Goal: Task Accomplishment & Management: Manage account settings

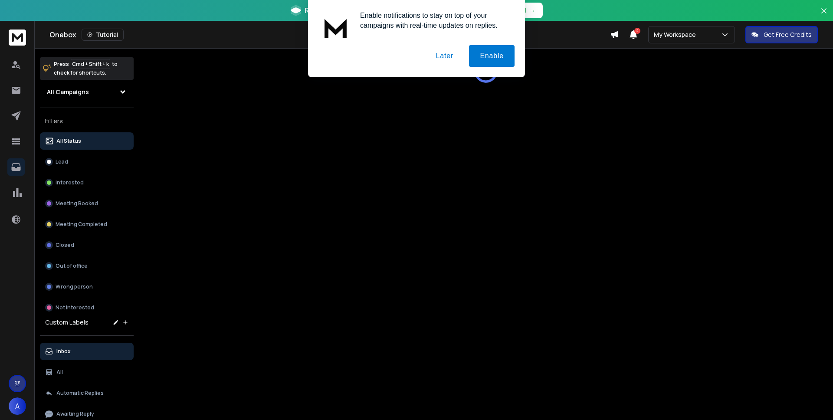
click at [448, 56] on button "Later" at bounding box center [444, 56] width 39 height 22
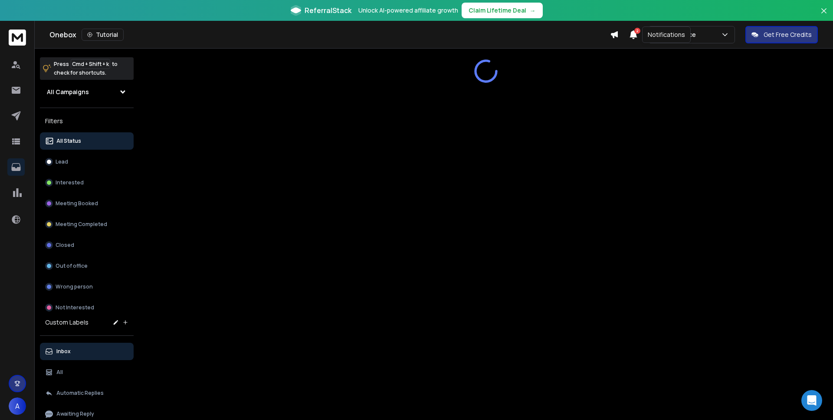
click at [637, 35] on icon at bounding box center [634, 34] width 8 height 9
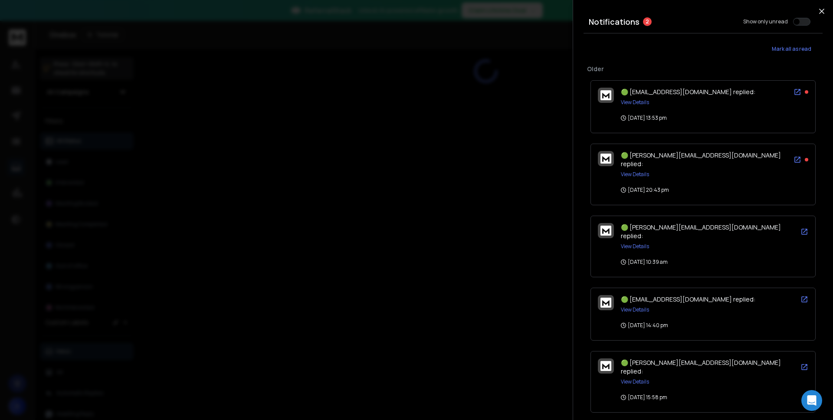
click at [820, 11] on icon "button" at bounding box center [822, 11] width 4 height 4
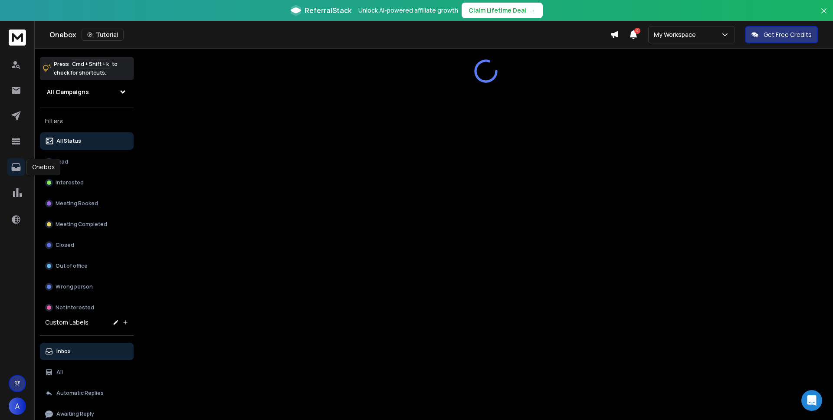
click at [14, 167] on icon at bounding box center [16, 167] width 10 height 10
click at [14, 86] on icon at bounding box center [16, 90] width 10 height 10
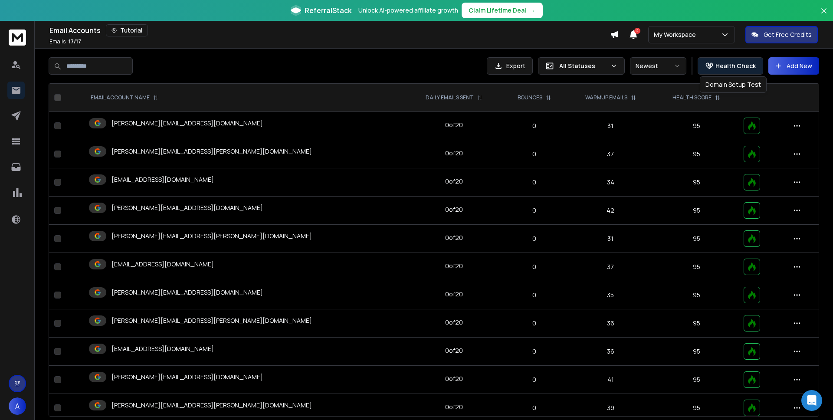
click at [734, 71] on button "Health Check" at bounding box center [731, 65] width 66 height 17
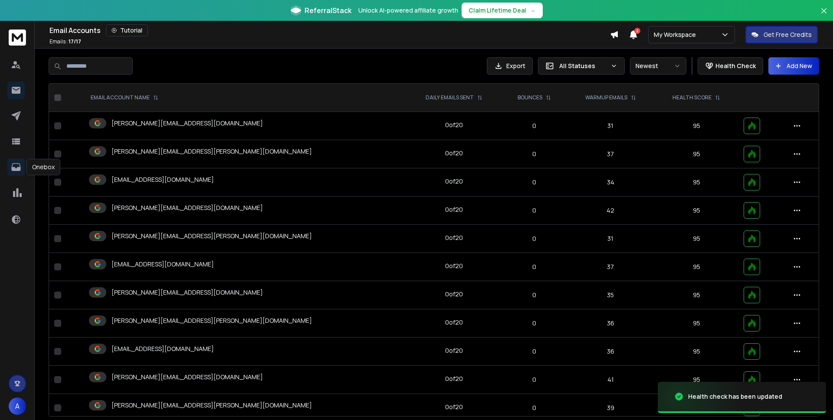
click at [16, 169] on icon at bounding box center [15, 167] width 9 height 8
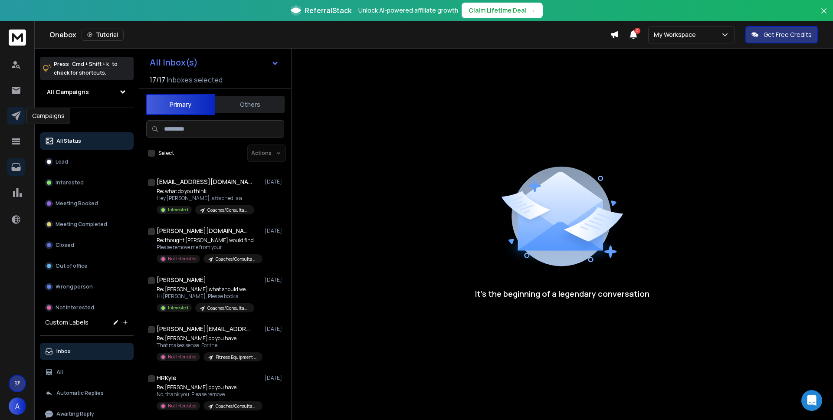
click at [20, 120] on icon at bounding box center [16, 116] width 10 height 10
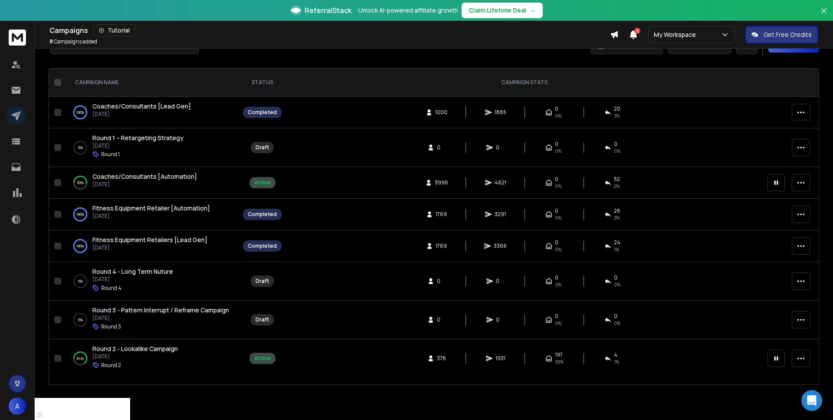
scroll to position [21, 0]
click at [189, 211] on span "Fitness Equipment Retailer [Automation]" at bounding box center [151, 209] width 118 height 8
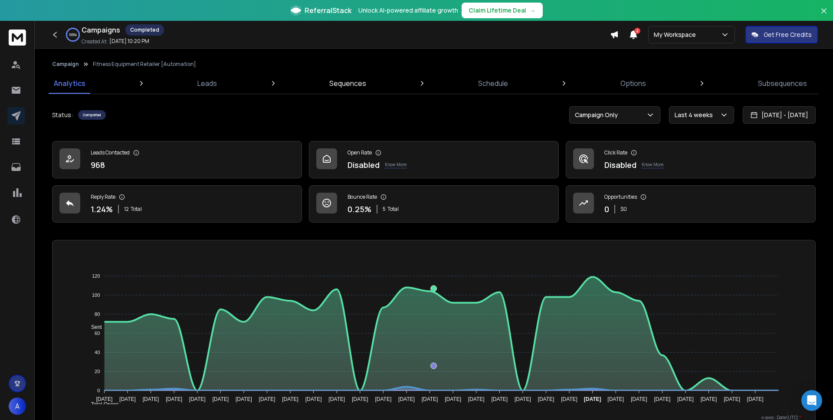
click at [357, 86] on p "Sequences" at bounding box center [347, 83] width 37 height 10
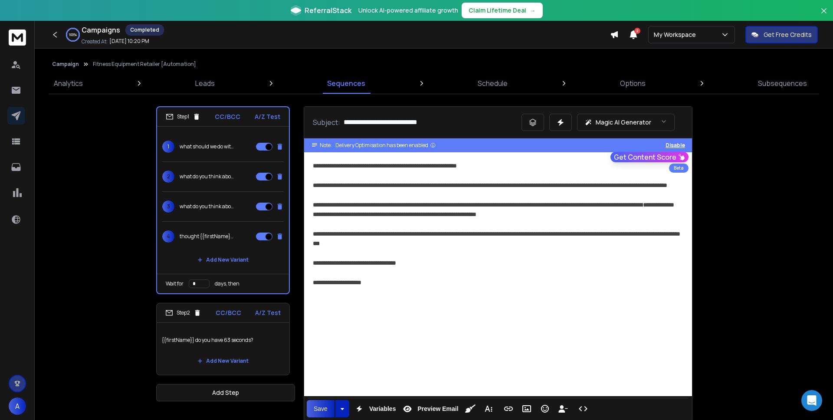
click at [200, 174] on p "what do you think about this?" at bounding box center [208, 176] width 56 height 7
type input "**********"
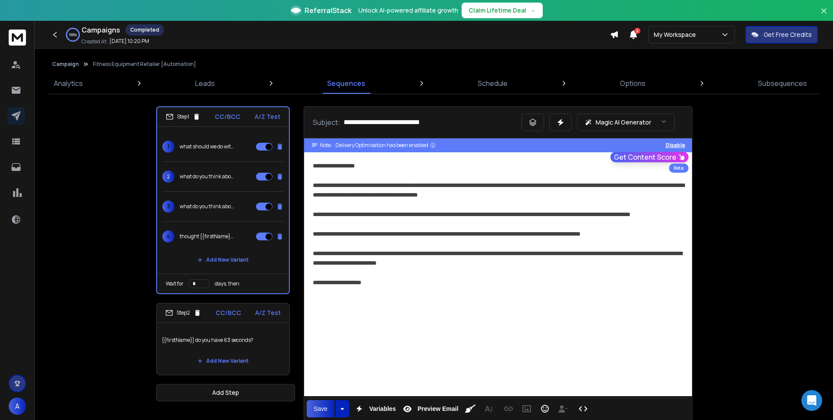
click at [447, 266] on span "**********" at bounding box center [497, 258] width 369 height 16
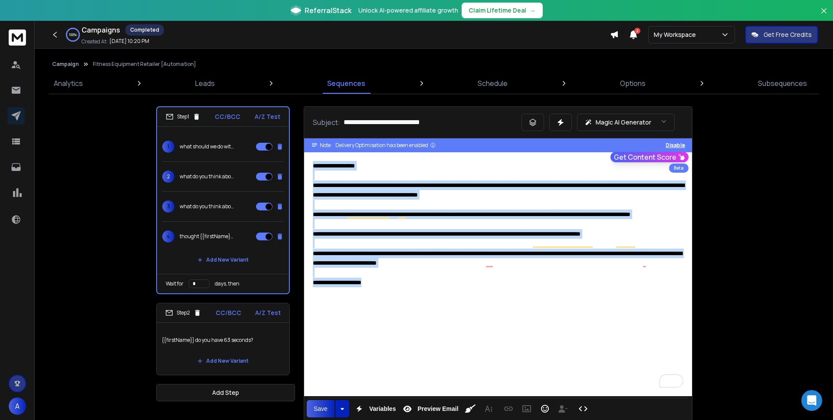
copy div "**********"
click at [75, 84] on p "Analytics" at bounding box center [68, 83] width 29 height 10
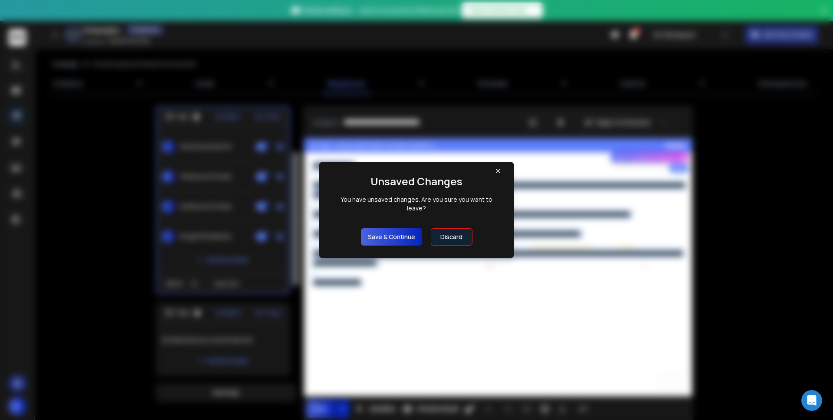
click at [453, 233] on button "Discard" at bounding box center [452, 236] width 42 height 17
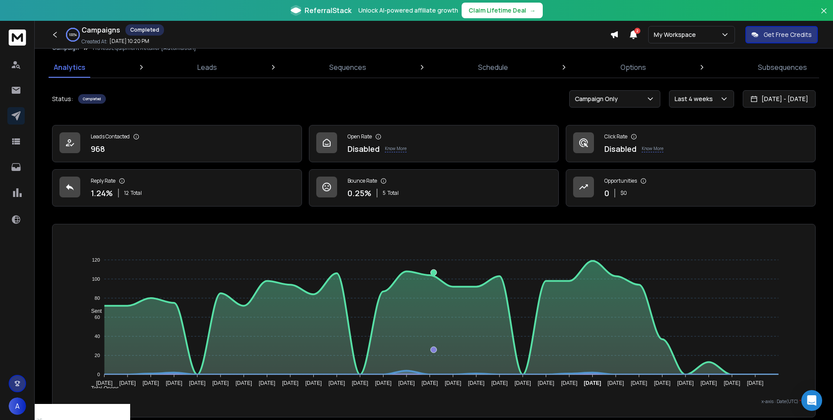
scroll to position [6, 0]
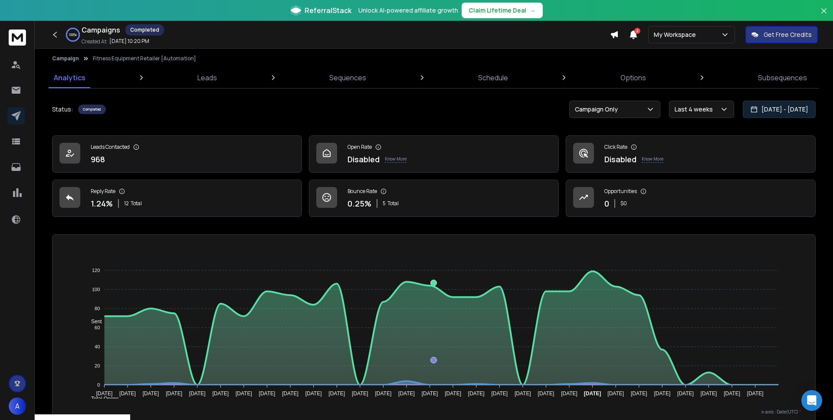
click at [751, 109] on button "10 Sep 2025 - 09 Oct 2025" at bounding box center [779, 109] width 73 height 17
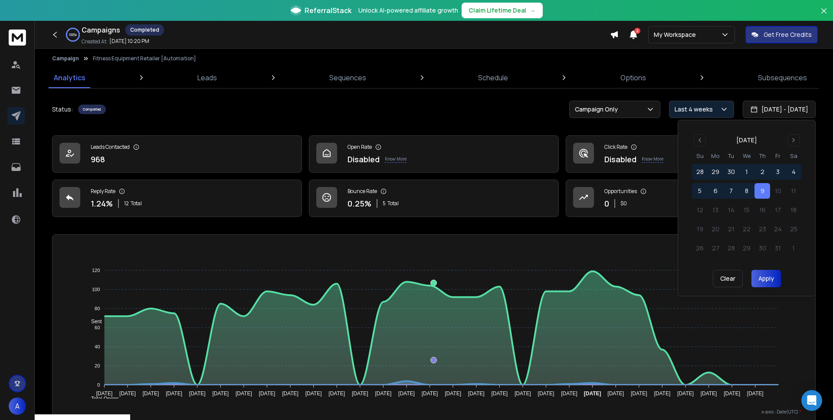
click at [680, 107] on p "Last 4 weeks" at bounding box center [696, 109] width 42 height 9
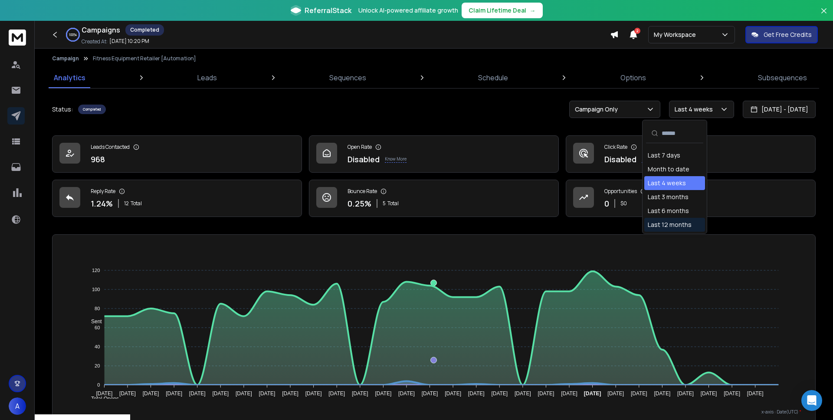
click at [673, 221] on div "Last 12 months" at bounding box center [670, 224] width 44 height 9
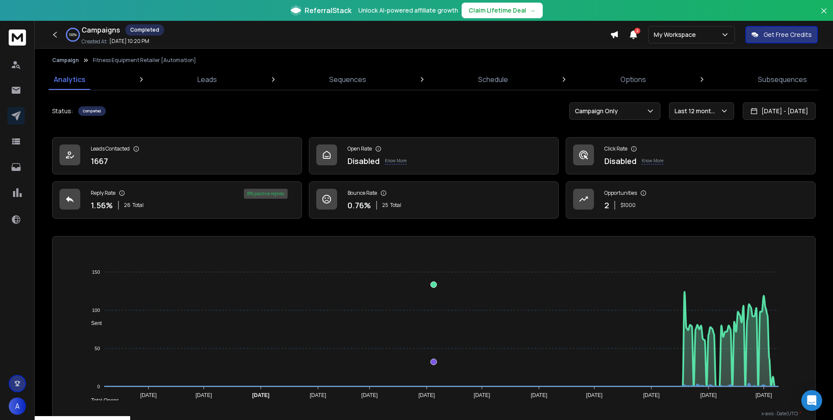
scroll to position [0, 0]
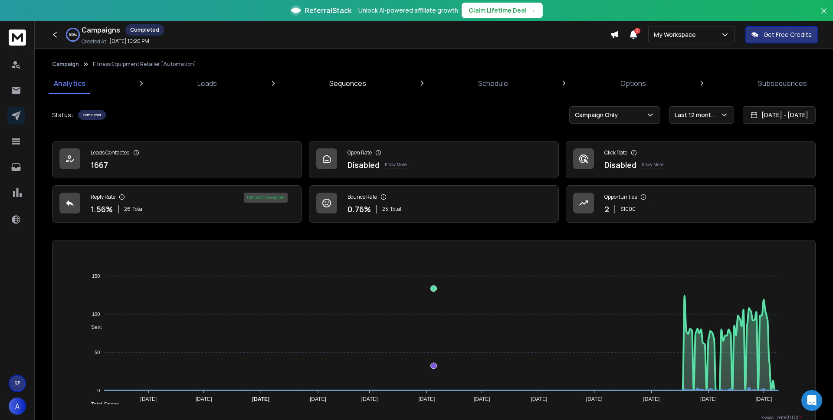
click at [355, 88] on p "Sequences" at bounding box center [347, 83] width 37 height 10
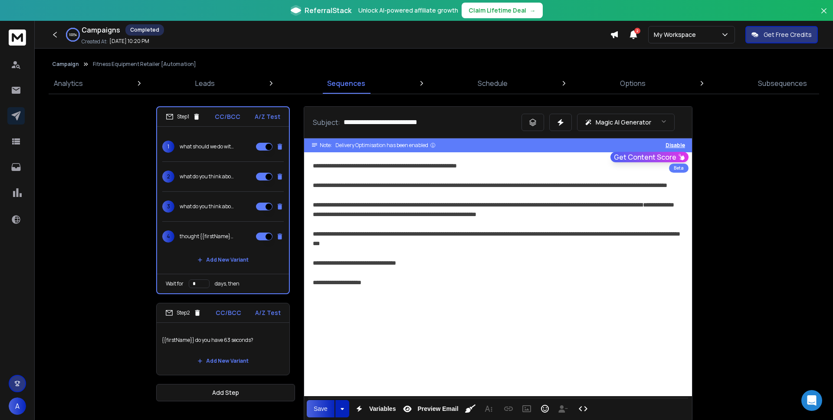
click at [207, 236] on p "thought {{firstName}} would find this interesting" at bounding box center [208, 236] width 56 height 7
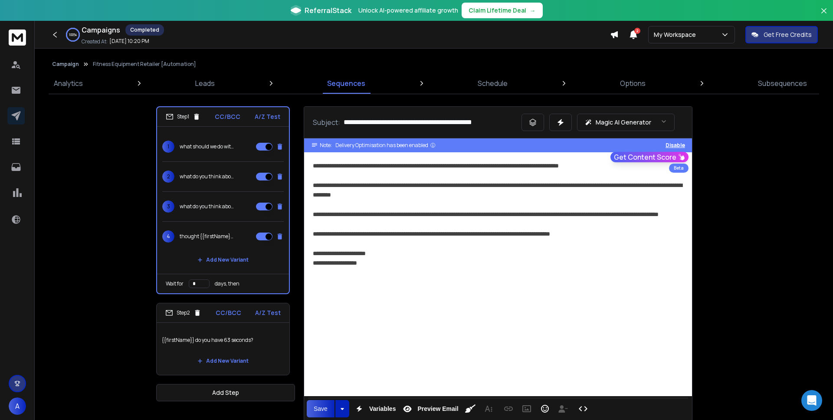
click at [436, 233] on div "**********" at bounding box center [498, 219] width 371 height 117
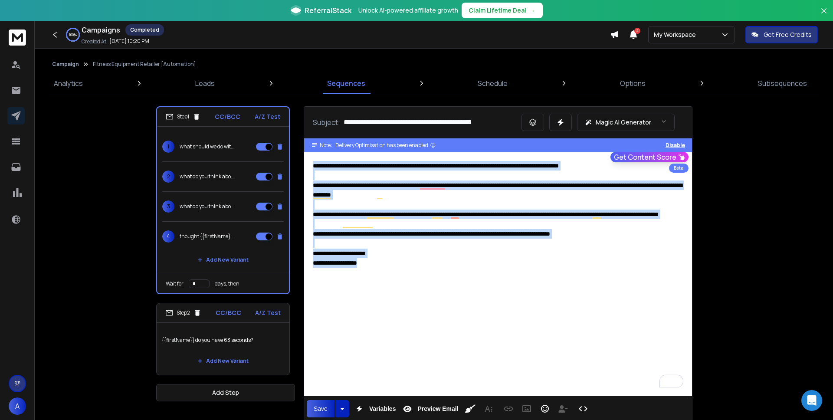
copy div "**********"
click at [197, 177] on p "what do you think about this?" at bounding box center [208, 176] width 56 height 7
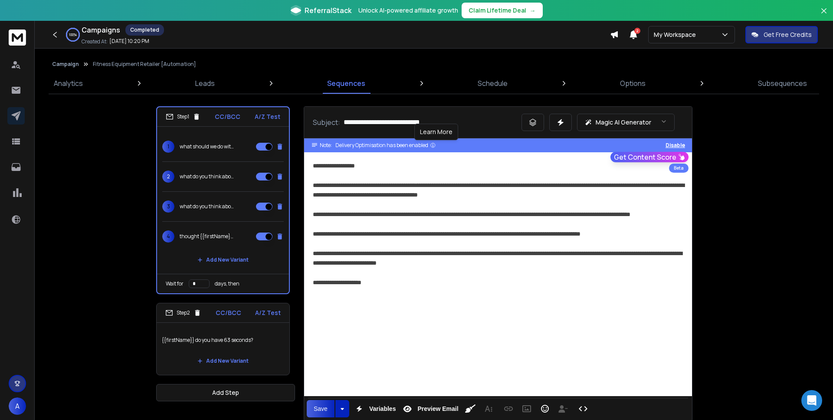
click at [449, 128] on div "Learn More" at bounding box center [436, 132] width 44 height 16
click at [452, 118] on input "**********" at bounding box center [428, 122] width 169 height 10
click at [210, 237] on p "thought {{firstName}} would find this interesting" at bounding box center [208, 236] width 56 height 7
type input "**********"
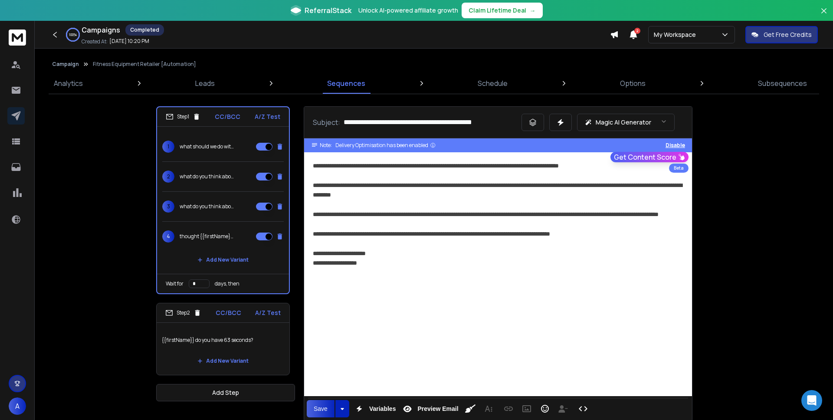
click at [469, 122] on input "**********" at bounding box center [428, 122] width 169 height 10
click at [75, 84] on p "Analytics" at bounding box center [68, 83] width 29 height 10
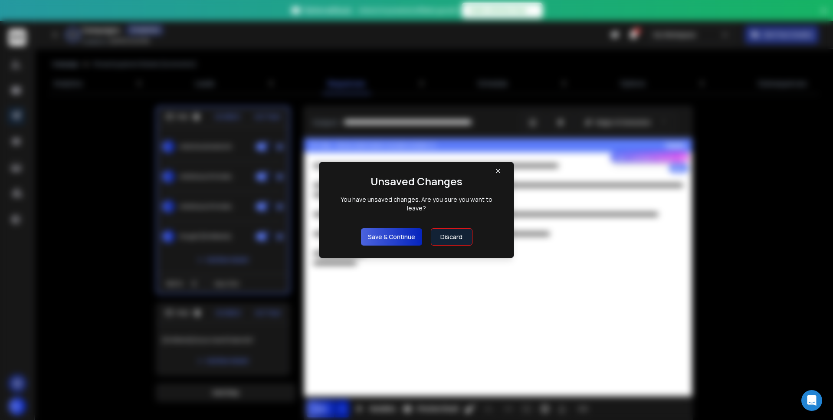
click at [459, 235] on button "Discard" at bounding box center [452, 236] width 42 height 17
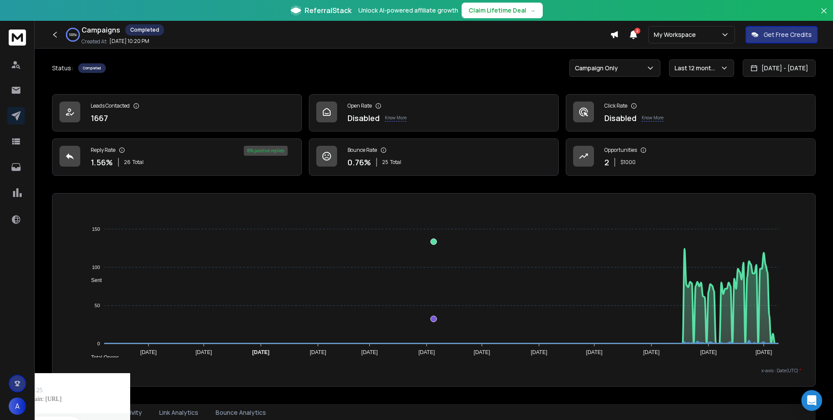
scroll to position [33, 0]
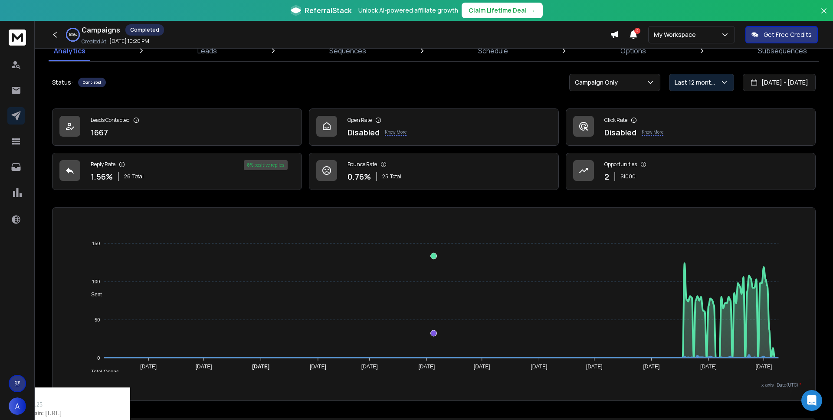
click at [675, 83] on p "Last 12 months" at bounding box center [698, 82] width 46 height 9
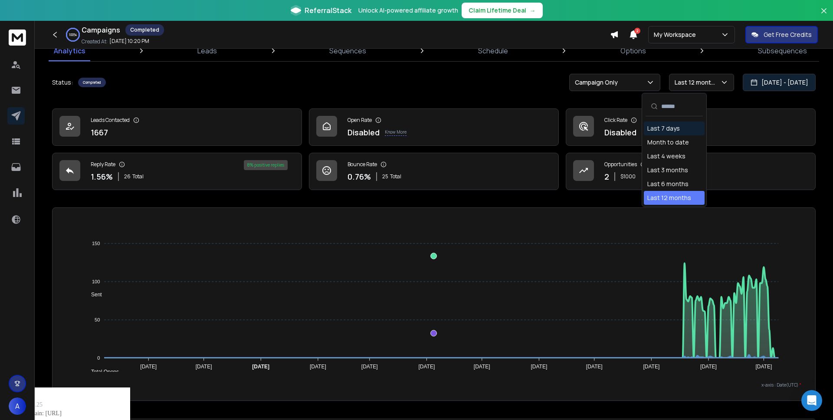
click at [765, 83] on button "08 Oct 2024 - 09 Oct 2025" at bounding box center [779, 82] width 73 height 17
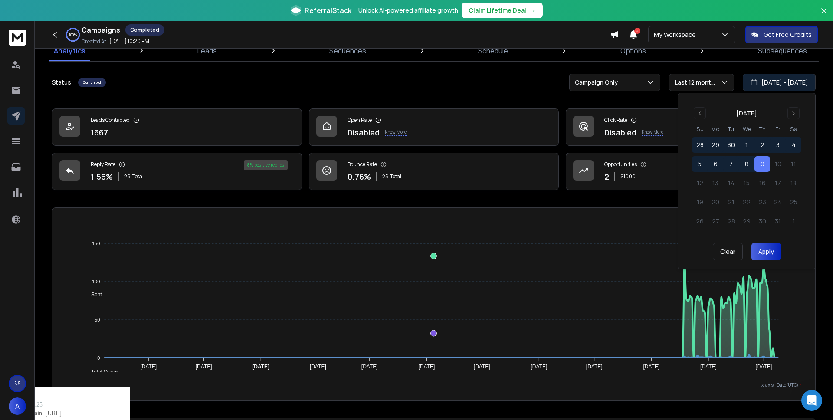
click at [765, 83] on button "08 Oct 2024 - 09 Oct 2025" at bounding box center [779, 82] width 73 height 17
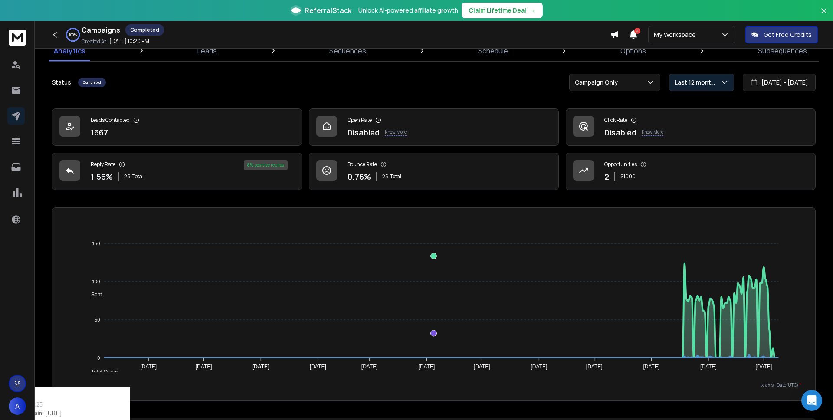
click at [720, 80] on icon "button" at bounding box center [724, 82] width 8 height 9
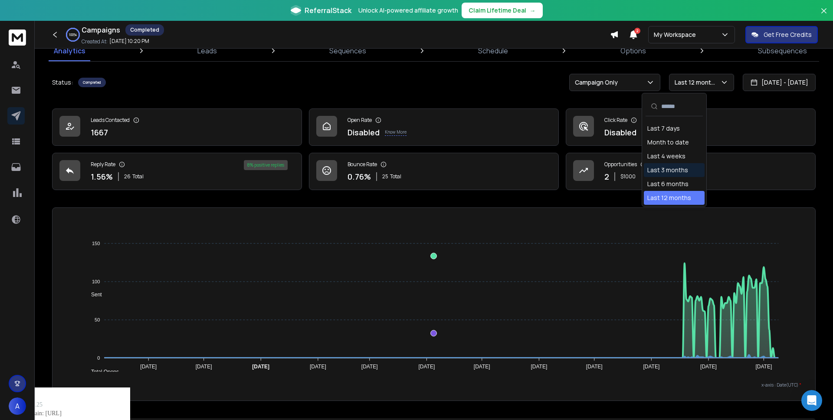
click at [679, 173] on div "Last 3 months" at bounding box center [667, 170] width 41 height 9
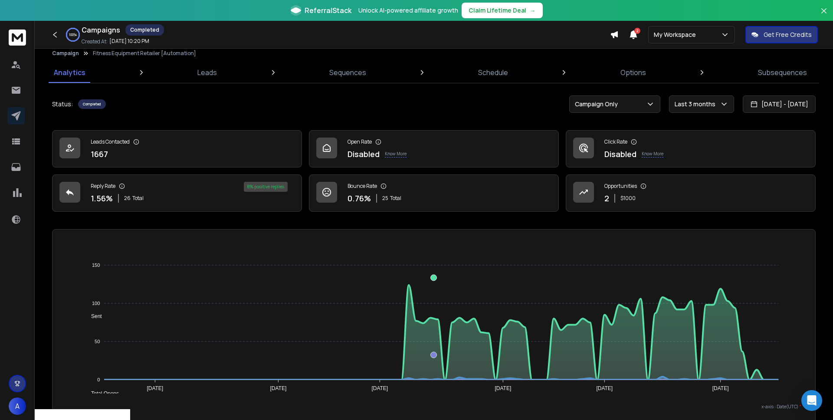
scroll to position [0, 0]
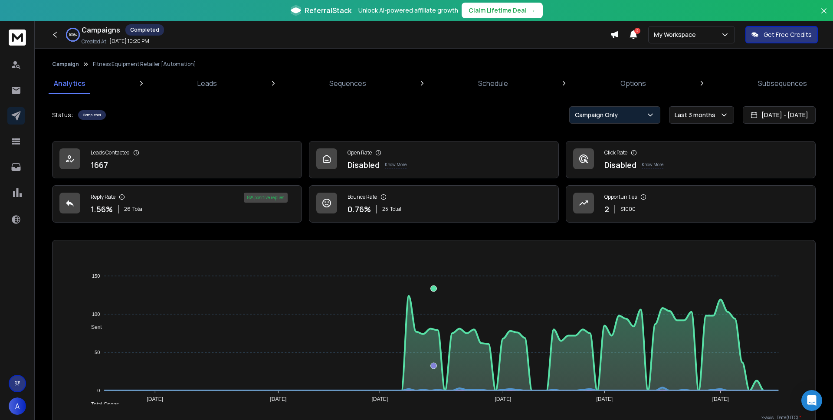
click at [619, 118] on div "Campaign Only" at bounding box center [615, 115] width 80 height 9
click at [752, 116] on button "[DATE] - [DATE]" at bounding box center [779, 114] width 73 height 17
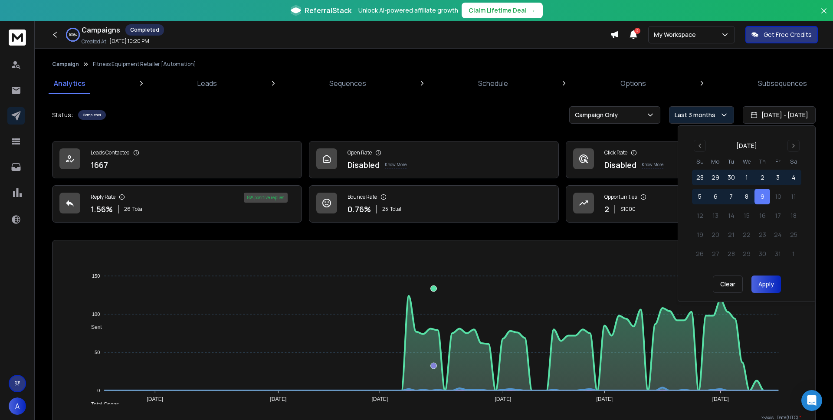
click at [675, 117] on p "Last 3 months" at bounding box center [697, 115] width 44 height 9
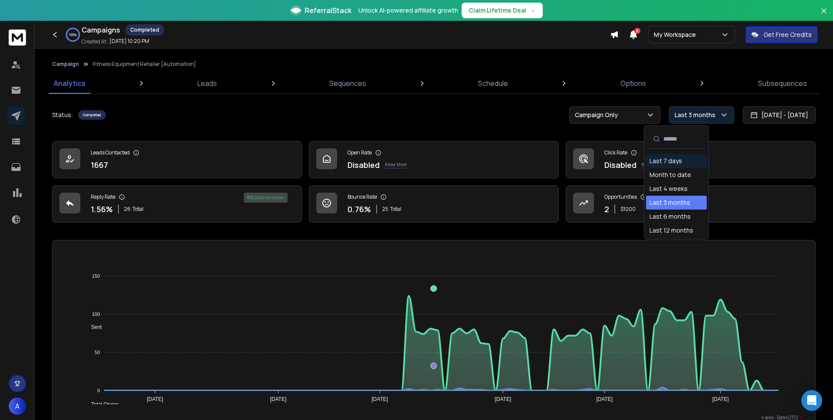
click at [675, 117] on p "Last 3 months" at bounding box center [697, 115] width 44 height 9
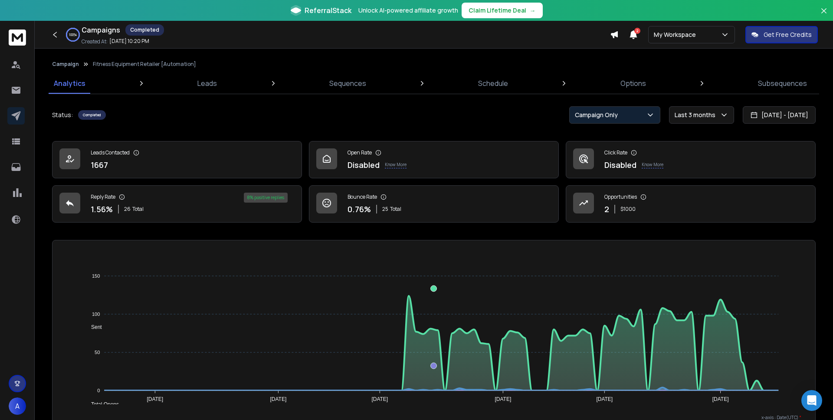
click at [610, 123] on button "Campaign Only" at bounding box center [614, 114] width 91 height 17
click at [610, 121] on button "Campaign Only" at bounding box center [614, 114] width 91 height 17
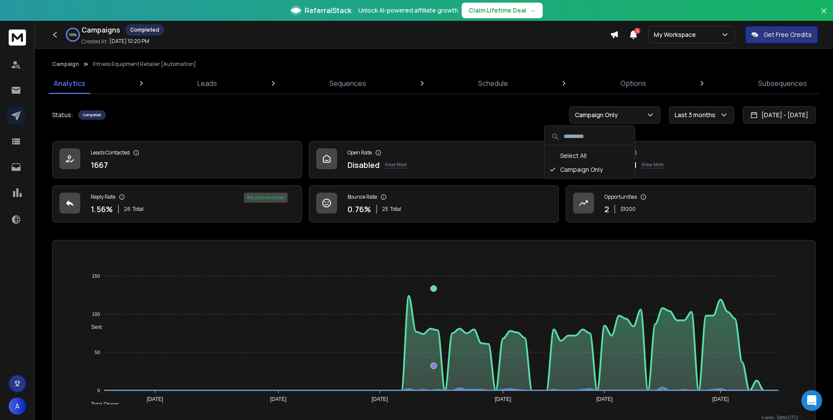
click at [514, 135] on div "Status: Completed Campaign Only Last 3 months 08 Jul 2025 - 09 Oct 2025 Leads C…" at bounding box center [434, 373] width 764 height 534
click at [641, 87] on p "Options" at bounding box center [633, 83] width 26 height 10
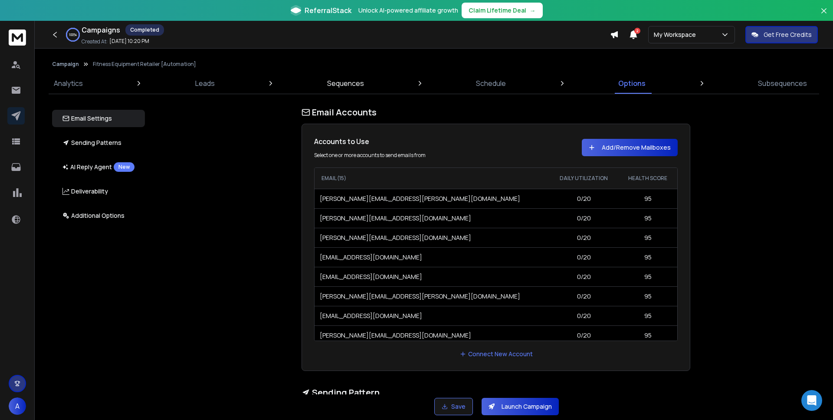
click at [347, 82] on p "Sequences" at bounding box center [345, 83] width 37 height 10
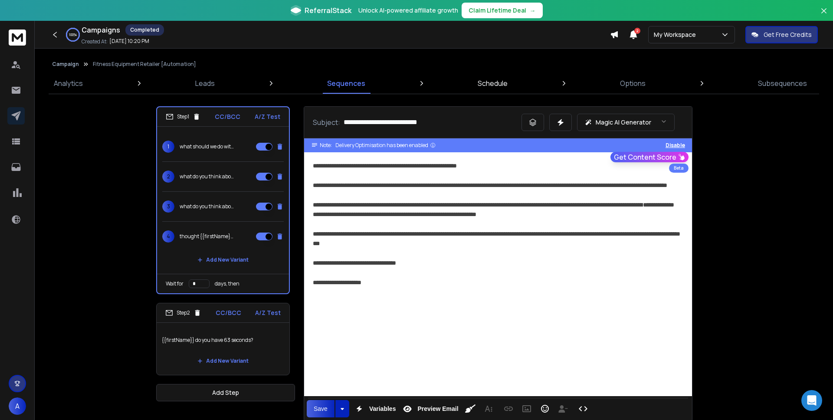
click at [486, 80] on p "Schedule" at bounding box center [493, 83] width 30 height 10
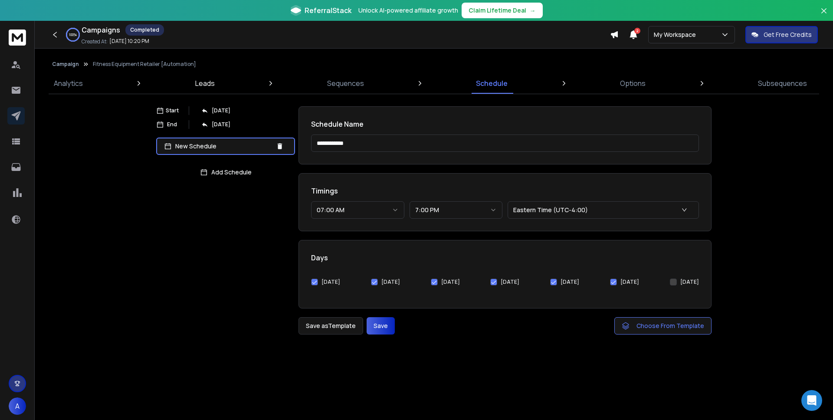
click at [219, 88] on link "Leads" at bounding box center [205, 83] width 30 height 21
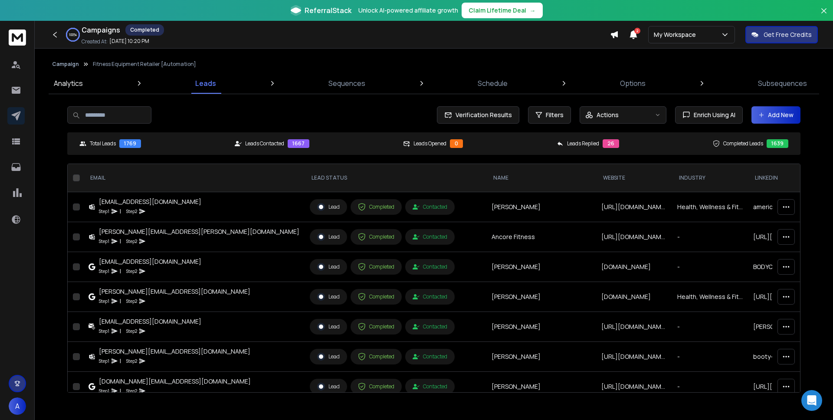
click at [76, 85] on p "Analytics" at bounding box center [68, 83] width 29 height 10
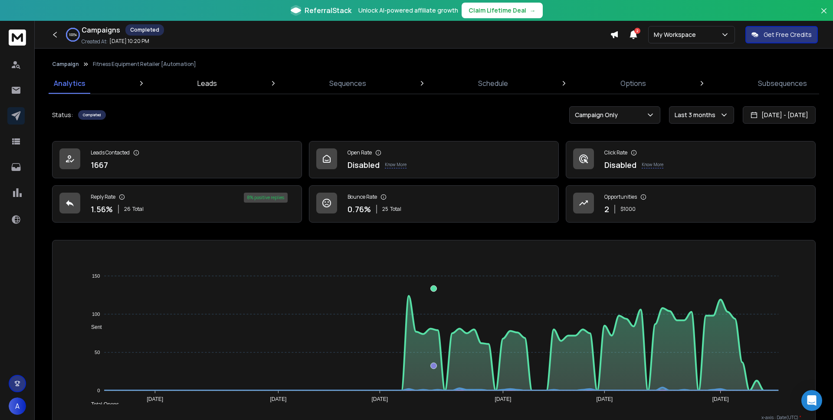
click at [206, 85] on p "Leads" at bounding box center [207, 83] width 20 height 10
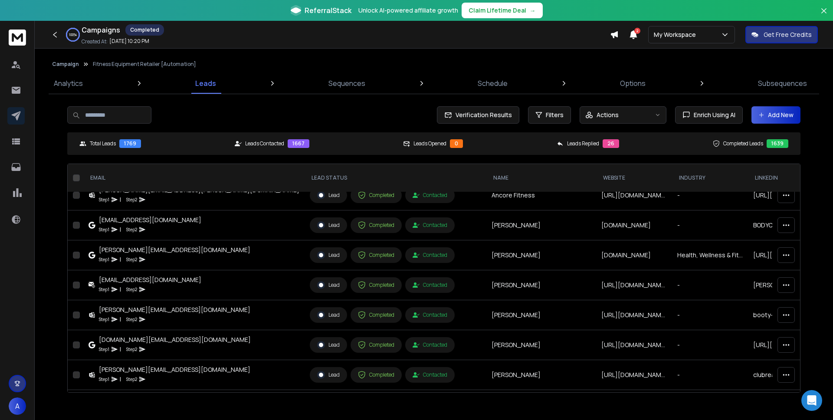
scroll to position [62, 0]
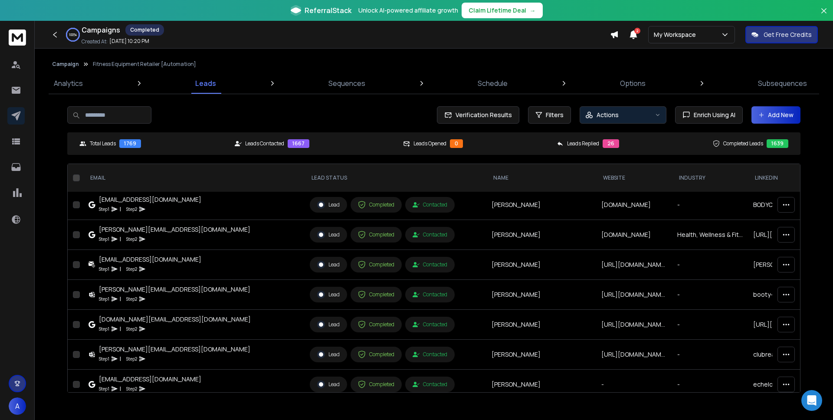
click at [608, 121] on button "Actions" at bounding box center [623, 114] width 87 height 17
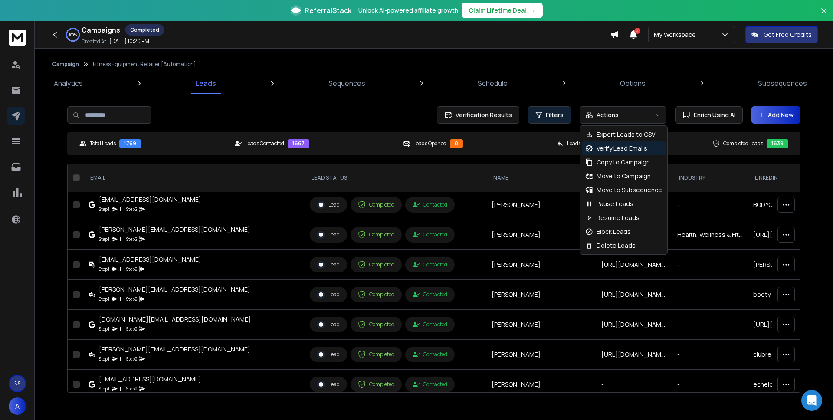
click at [545, 120] on button "Filters" at bounding box center [549, 114] width 43 height 17
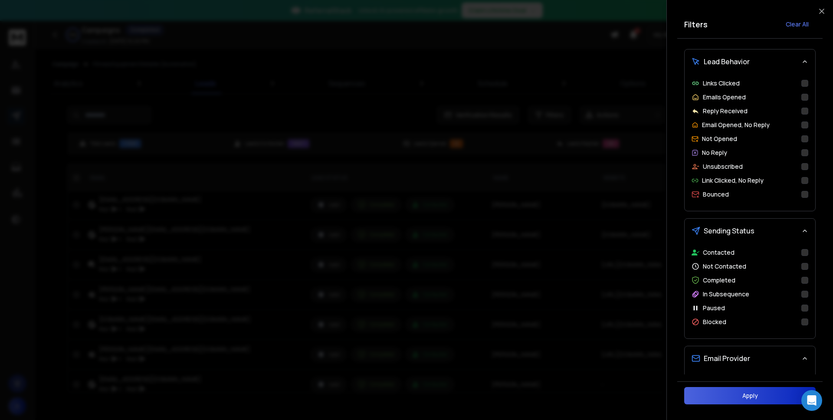
click at [806, 112] on button "Reply Received" at bounding box center [804, 111] width 7 height 7
click at [764, 398] on button "Apply" at bounding box center [749, 395] width 131 height 17
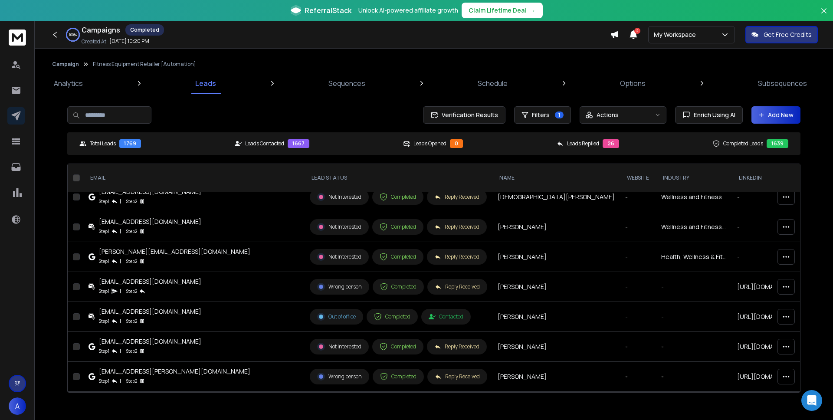
scroll to position [0, 0]
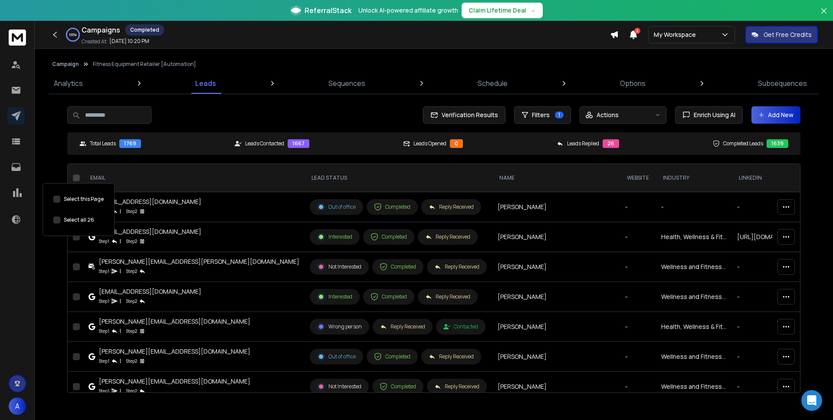
click at [75, 177] on button "Select this Page" at bounding box center [76, 177] width 7 height 7
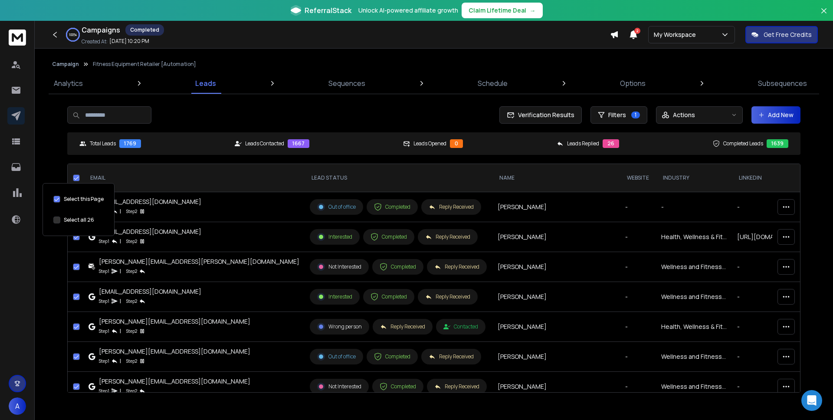
click at [75, 177] on button "Select this Page" at bounding box center [76, 177] width 7 height 7
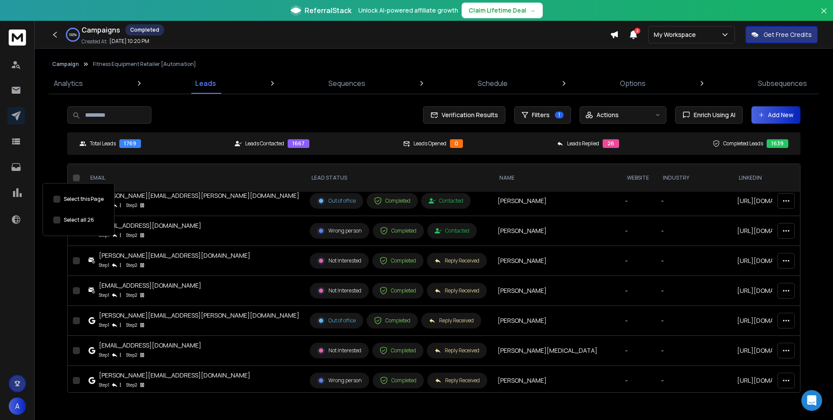
scroll to position [585, 0]
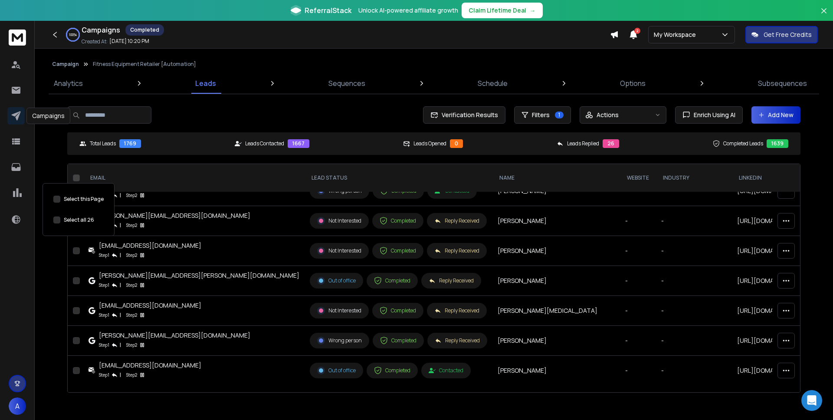
click at [19, 117] on icon at bounding box center [16, 116] width 10 height 10
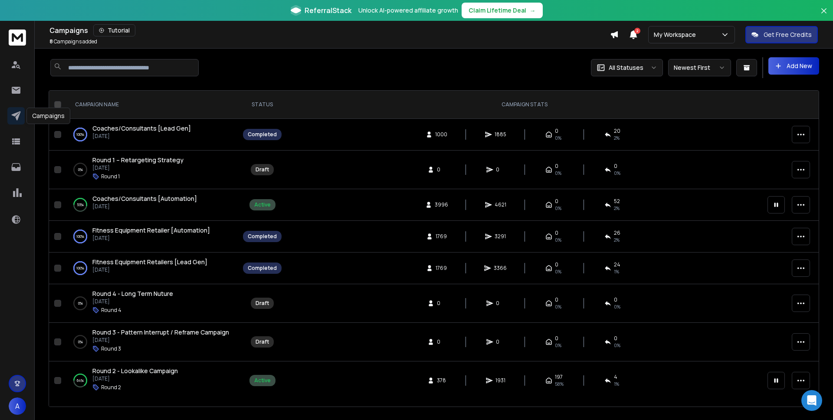
click at [169, 263] on span "Fitness Equipment Retailers [Lead Gen]" at bounding box center [149, 262] width 115 height 8
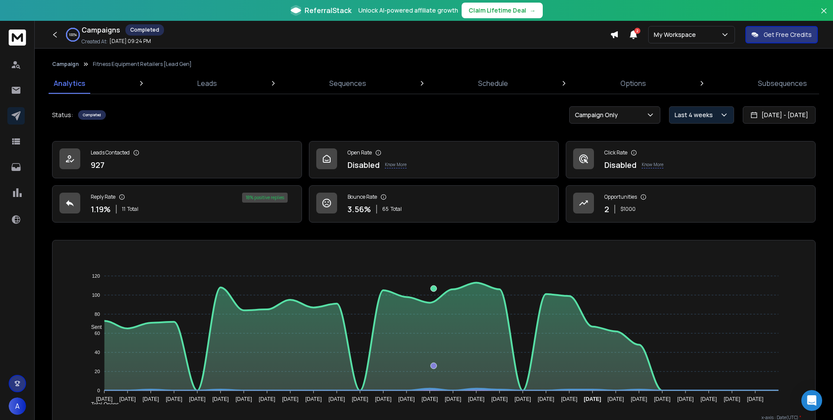
click at [689, 111] on div "Last 4 weeks" at bounding box center [702, 115] width 54 height 9
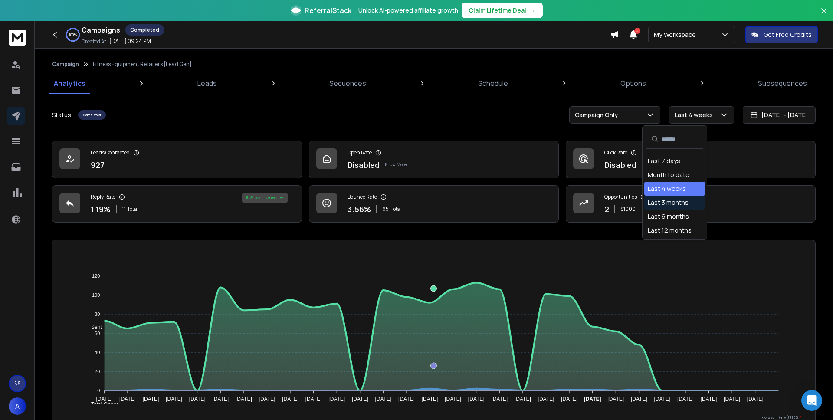
click at [667, 200] on div "Last 3 months" at bounding box center [668, 202] width 41 height 9
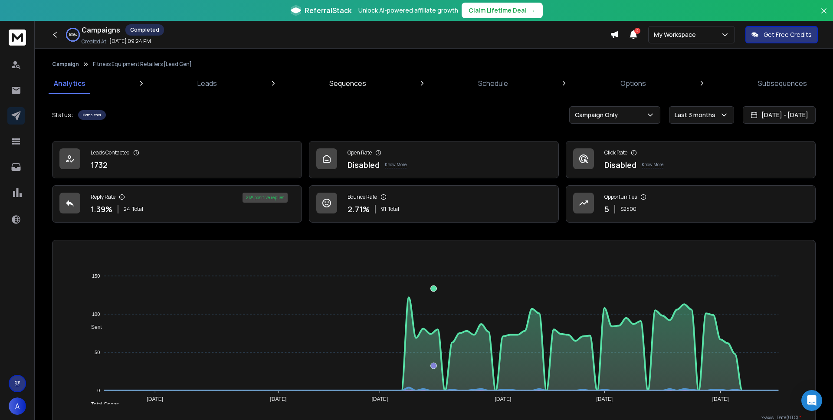
click at [337, 83] on p "Sequences" at bounding box center [347, 83] width 37 height 10
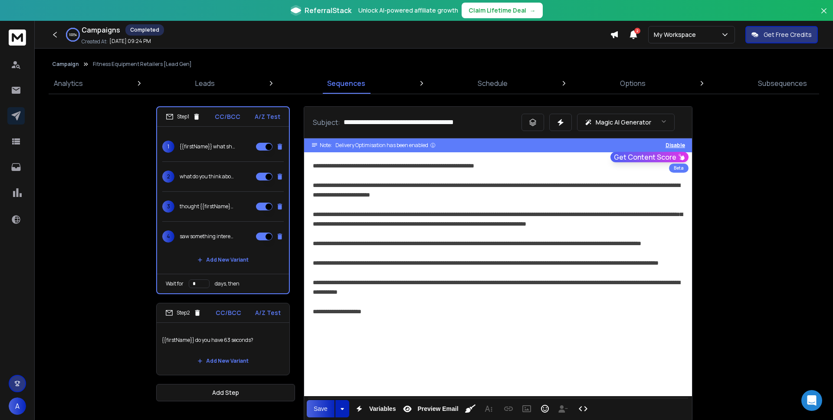
click at [213, 234] on p "saw something interesting" at bounding box center [208, 236] width 56 height 7
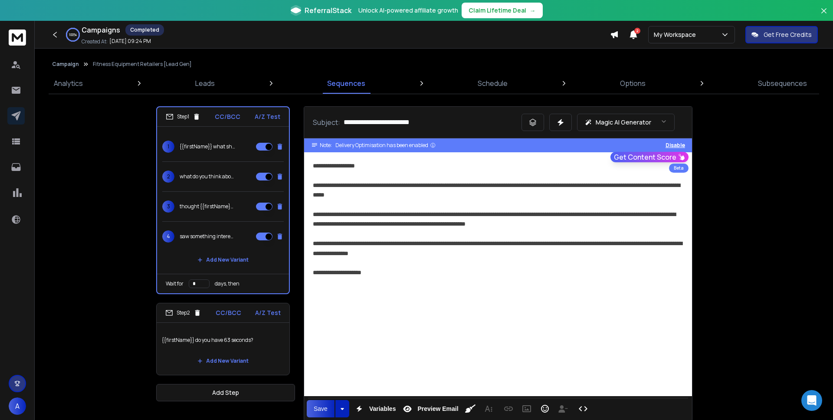
click at [438, 230] on div "**********" at bounding box center [498, 219] width 371 height 117
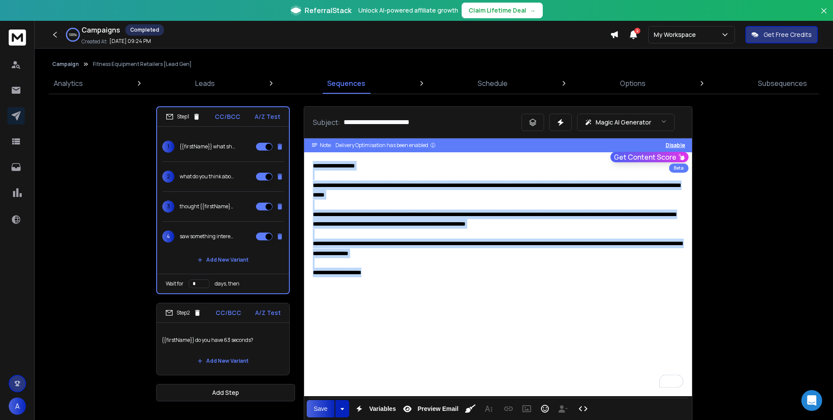
copy div "**********"
click at [396, 124] on input "**********" at bounding box center [428, 122] width 169 height 10
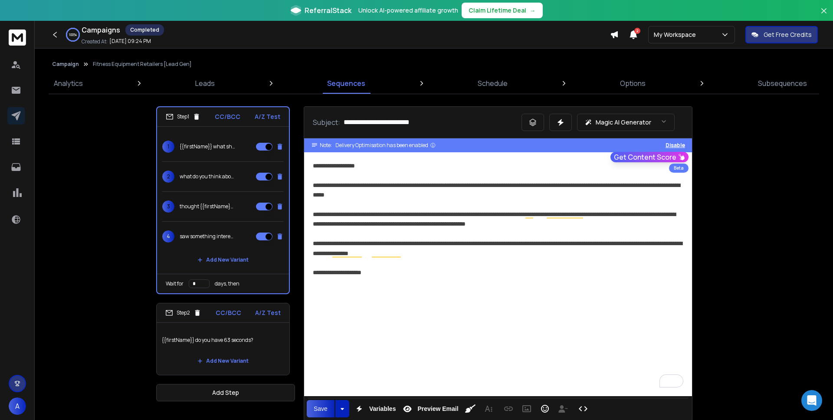
click at [396, 124] on input "**********" at bounding box center [428, 122] width 169 height 10
click at [210, 177] on p "what do you think about this?" at bounding box center [208, 176] width 56 height 7
type input "**********"
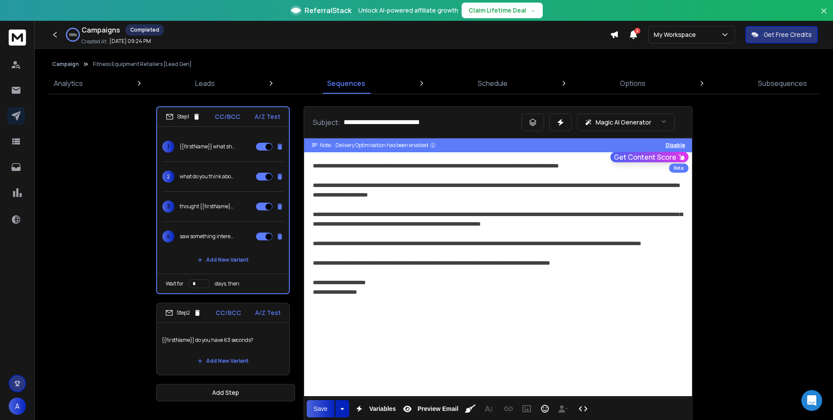
click at [426, 222] on span "**********" at bounding box center [498, 219] width 370 height 16
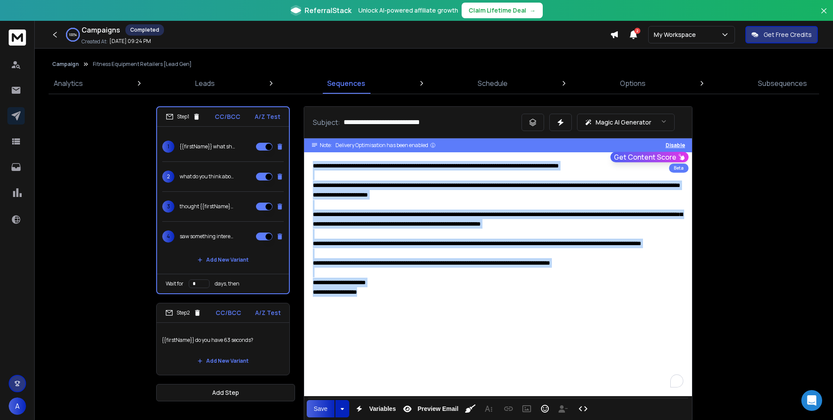
copy div "**********"
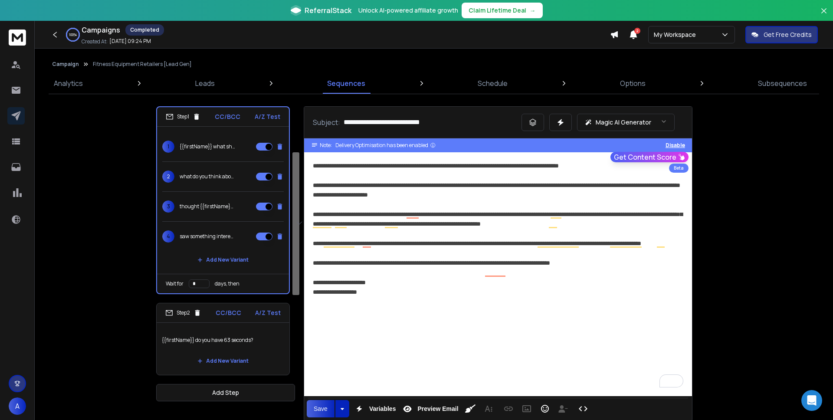
click at [407, 121] on input "**********" at bounding box center [428, 122] width 169 height 10
click at [70, 85] on p "Analytics" at bounding box center [68, 83] width 29 height 10
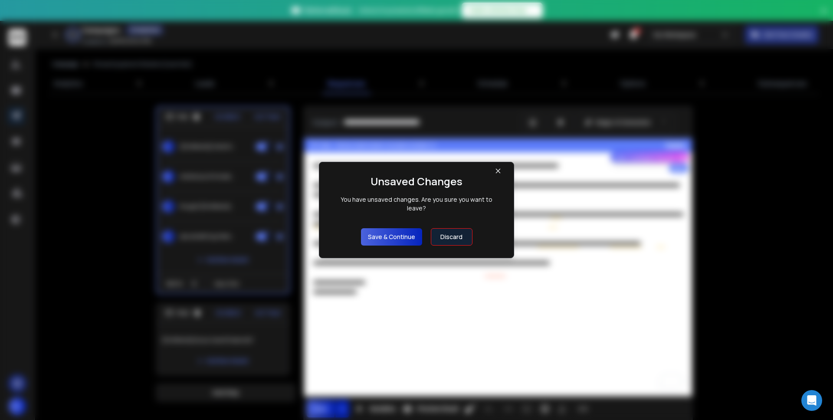
click at [452, 236] on button "Discard" at bounding box center [452, 236] width 42 height 17
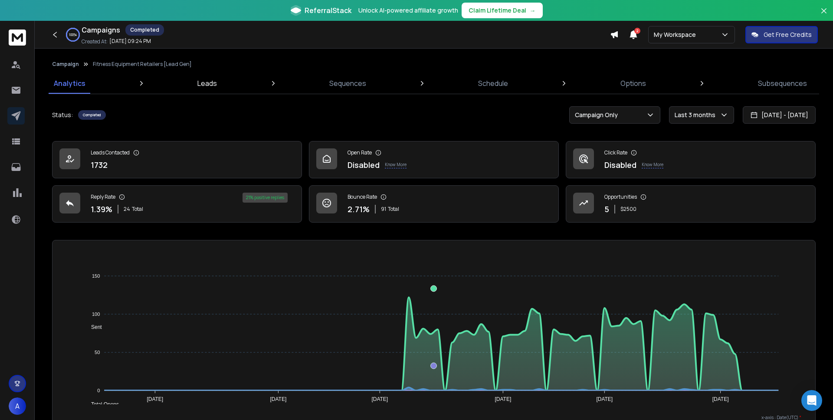
click at [219, 89] on link "Leads" at bounding box center [207, 83] width 30 height 21
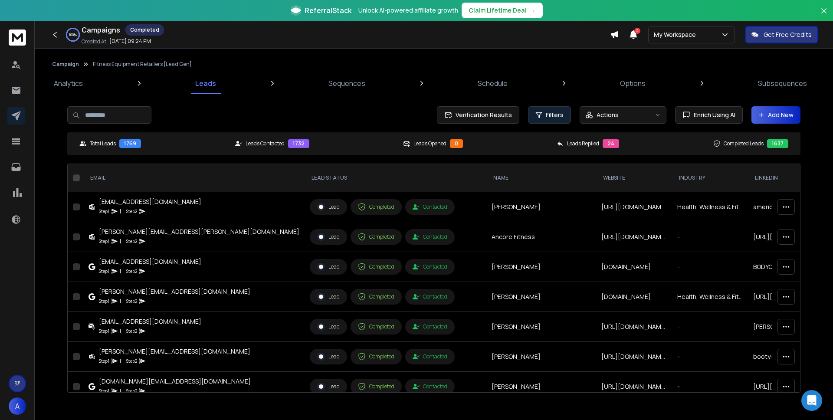
click at [548, 122] on button "Filters" at bounding box center [549, 114] width 43 height 17
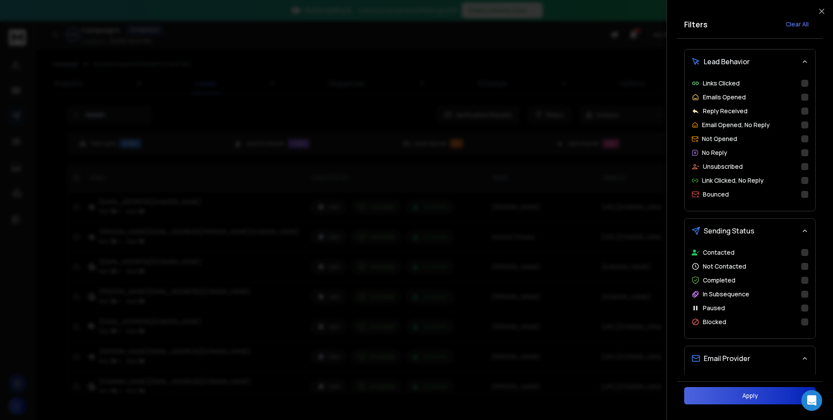
click at [807, 108] on button "Reply Received" at bounding box center [804, 111] width 7 height 7
click at [752, 401] on button "Apply" at bounding box center [749, 395] width 131 height 17
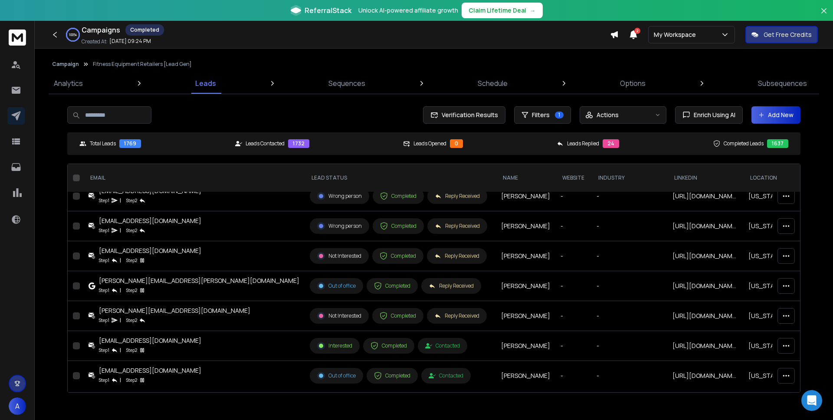
scroll to position [525, 0]
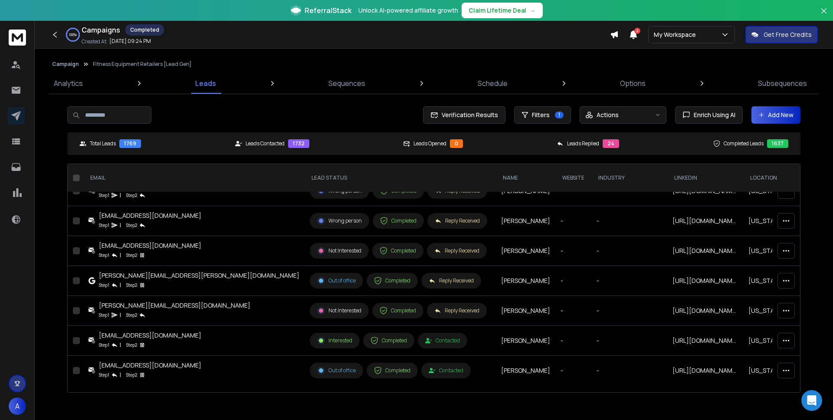
click at [20, 112] on icon at bounding box center [15, 116] width 9 height 9
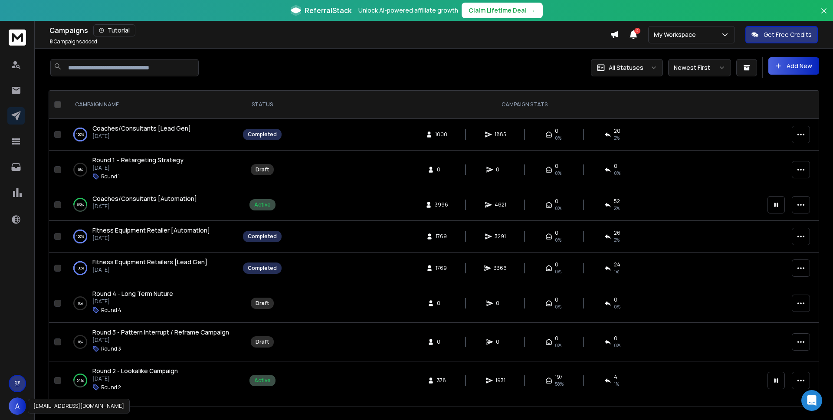
click at [21, 410] on span "A" at bounding box center [17, 405] width 17 height 17
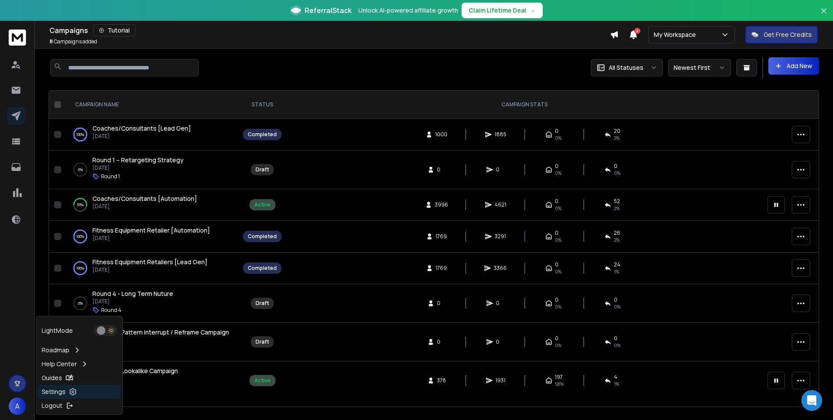
click at [57, 395] on p "Settings" at bounding box center [54, 391] width 24 height 9
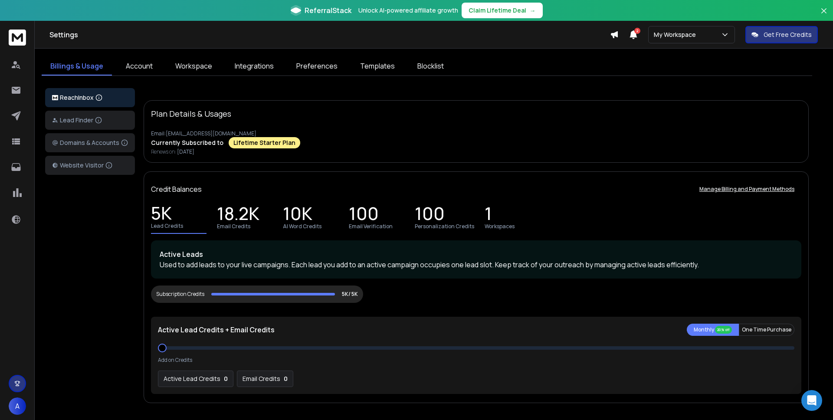
click at [141, 70] on link "Account" at bounding box center [139, 66] width 44 height 18
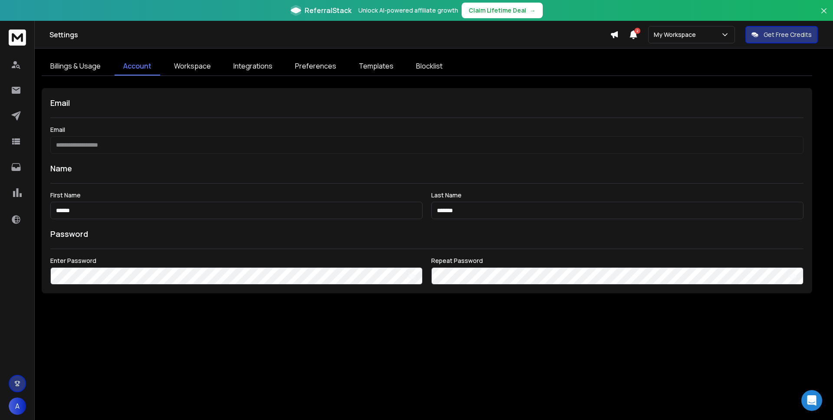
click at [79, 63] on link "Billings & Usage" at bounding box center [76, 66] width 68 height 18
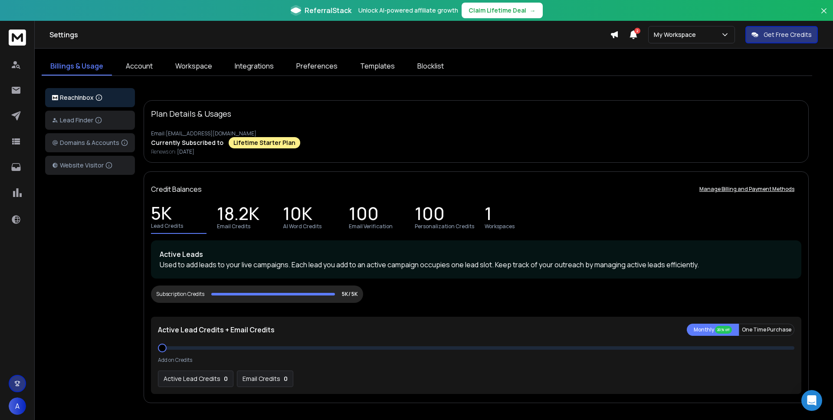
click at [198, 233] on button "5K Lead Credits" at bounding box center [179, 221] width 56 height 25
click at [163, 213] on p "5K" at bounding box center [161, 215] width 21 height 12
click at [164, 215] on p "5K" at bounding box center [161, 215] width 21 height 12
click at [158, 344] on span at bounding box center [162, 348] width 9 height 9
click at [164, 212] on p "5K" at bounding box center [161, 215] width 21 height 12
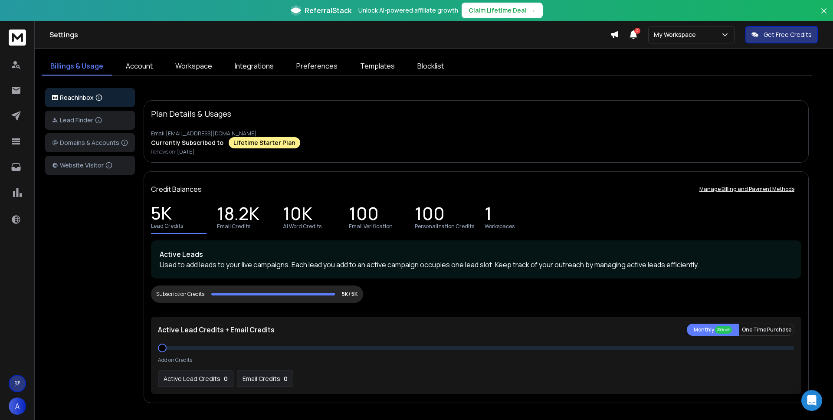
click at [254, 65] on link "Integrations" at bounding box center [254, 66] width 56 height 18
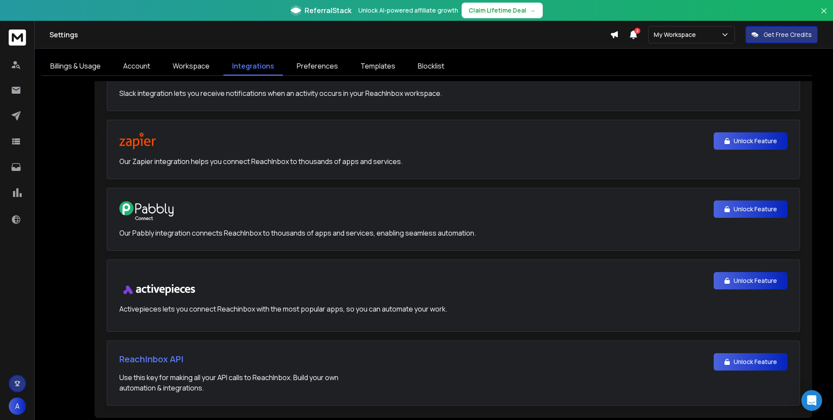
scroll to position [90, 0]
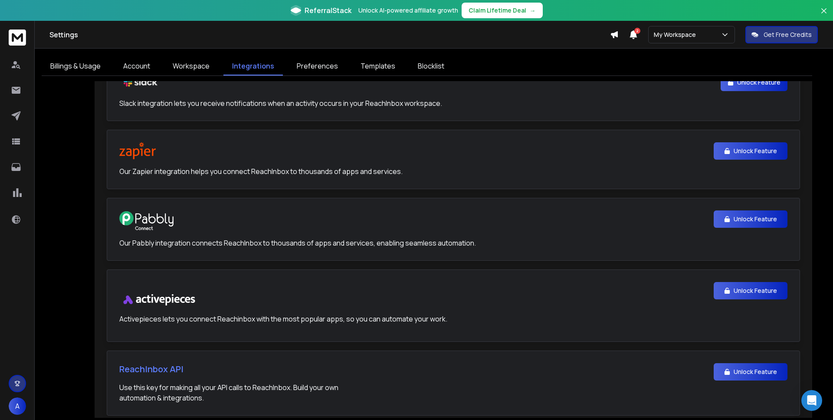
click at [723, 377] on button "Unlock Feature" at bounding box center [751, 371] width 74 height 17
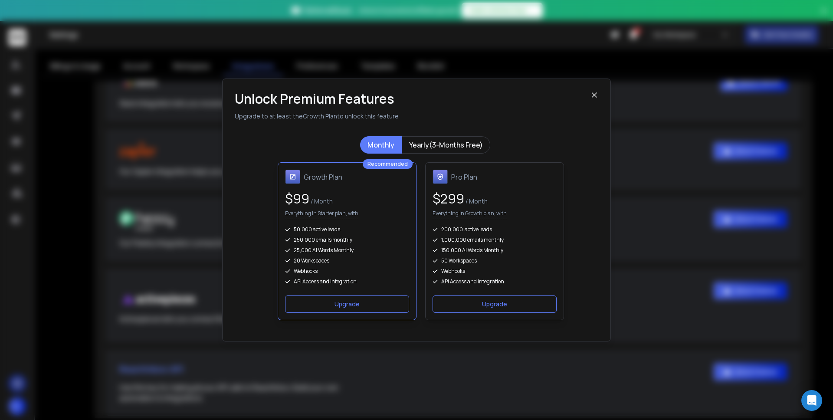
click at [591, 93] on icon at bounding box center [594, 95] width 8 height 8
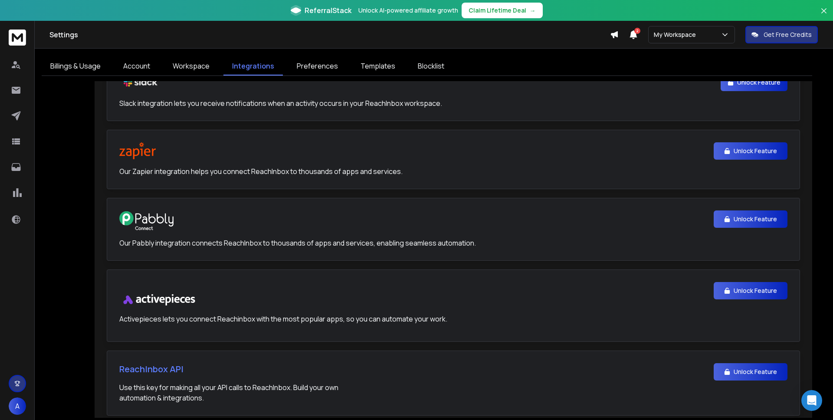
scroll to position [0, 0]
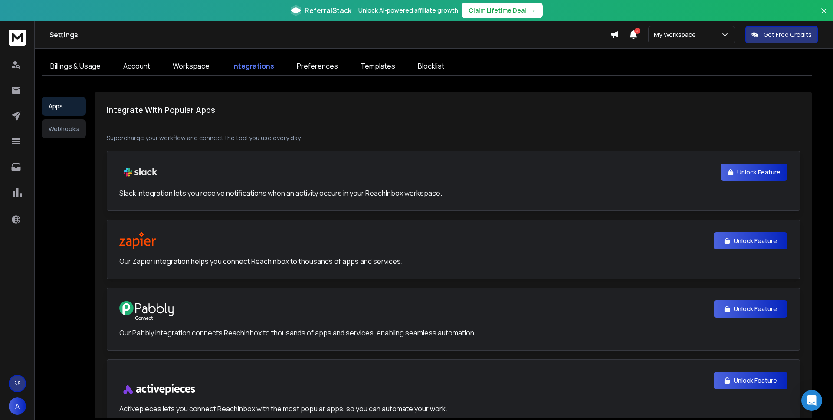
click at [69, 128] on button "Webhooks" at bounding box center [64, 128] width 44 height 19
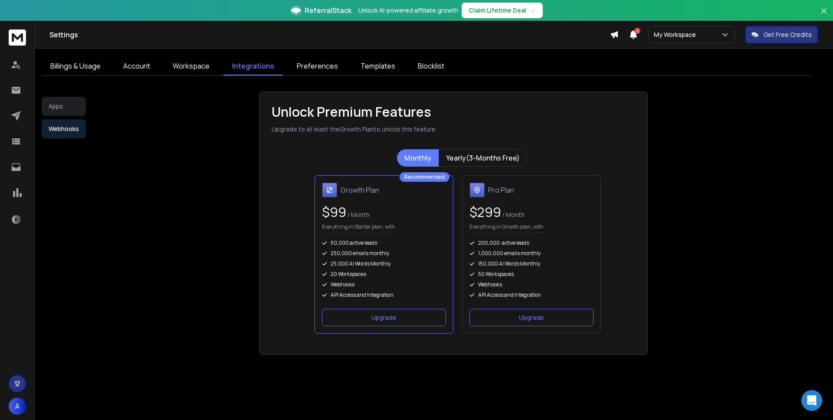
click at [121, 69] on link "Account" at bounding box center [137, 66] width 44 height 18
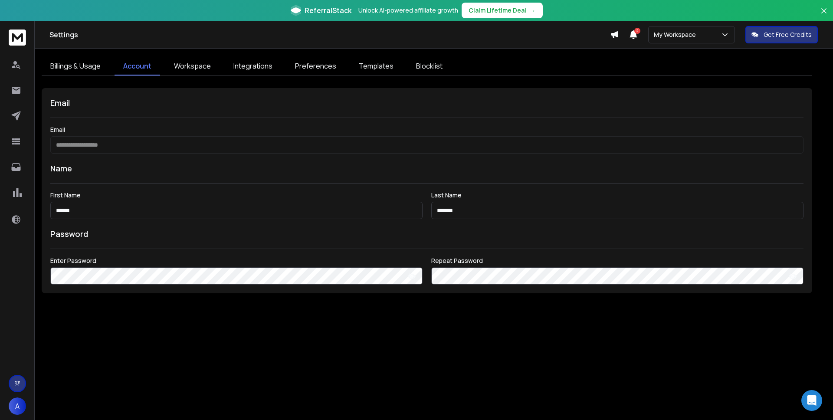
click at [91, 69] on link "Billings & Usage" at bounding box center [76, 66] width 68 height 18
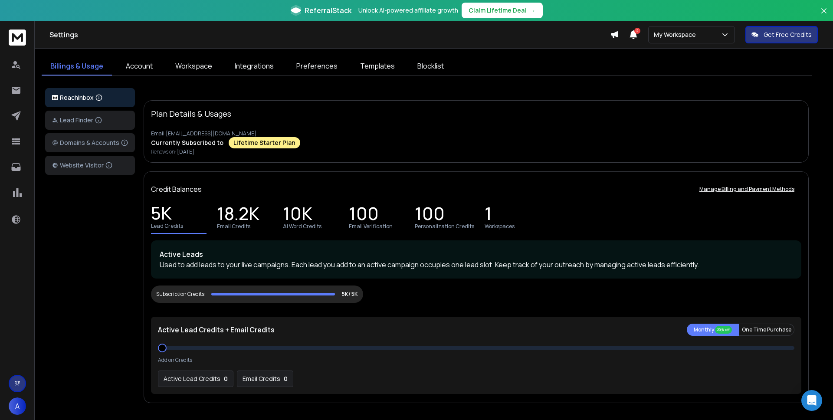
click at [164, 213] on p "5K" at bounding box center [161, 215] width 21 height 12
click at [20, 141] on icon at bounding box center [16, 141] width 10 height 10
